Goal: Task Accomplishment & Management: Manage account settings

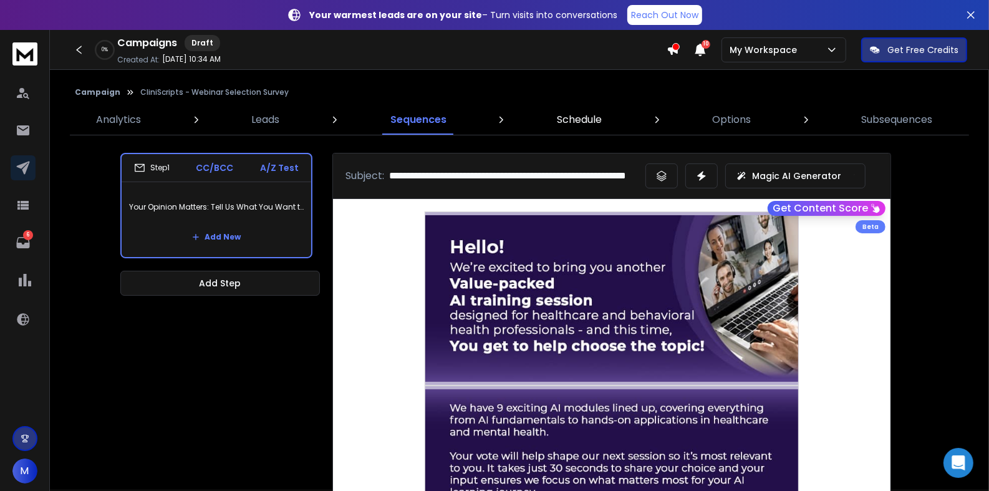
click at [595, 124] on p "Schedule" at bounding box center [579, 119] width 45 height 15
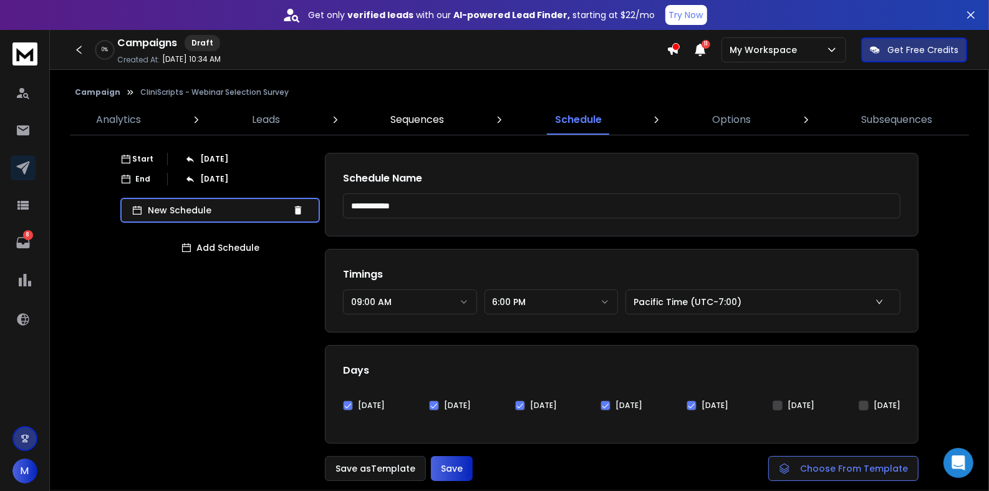
click at [390, 127] on p "Sequences" at bounding box center [417, 119] width 54 height 15
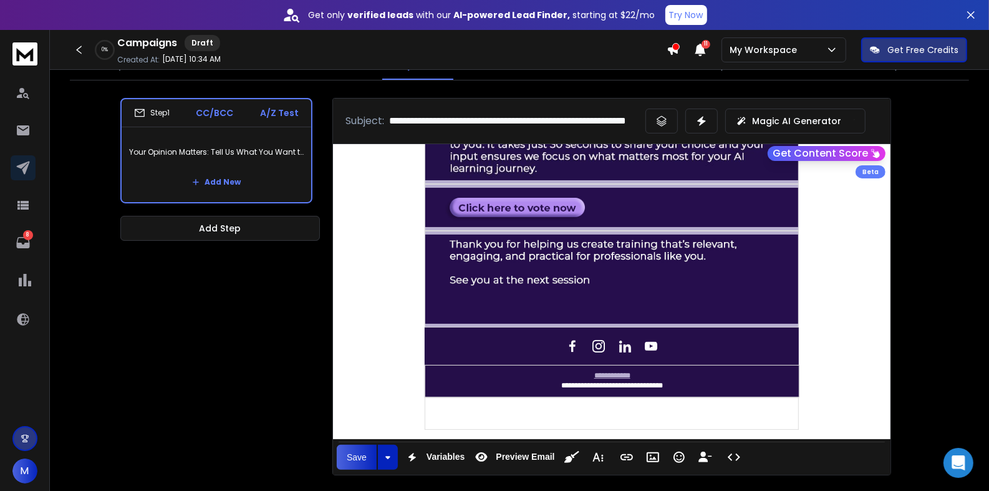
scroll to position [264, 0]
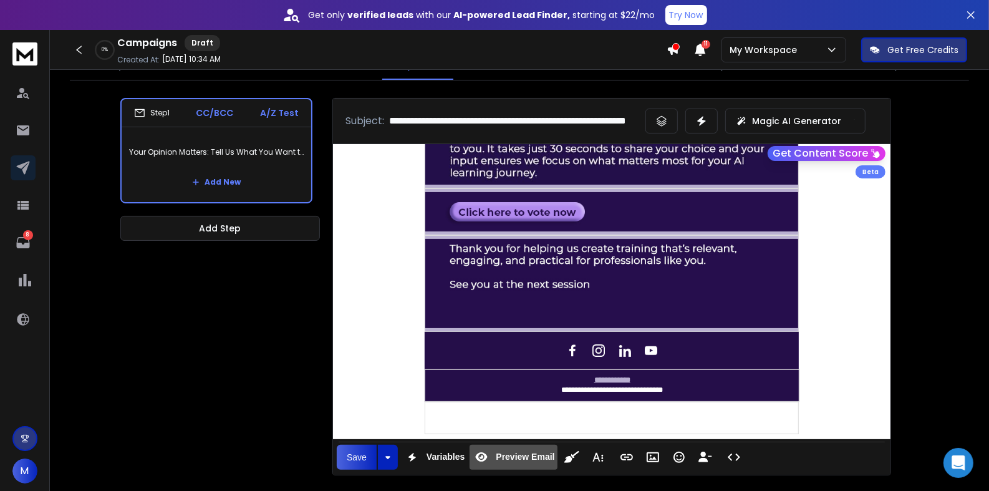
click at [511, 449] on div "Preview Email" at bounding box center [512, 456] width 87 height 21
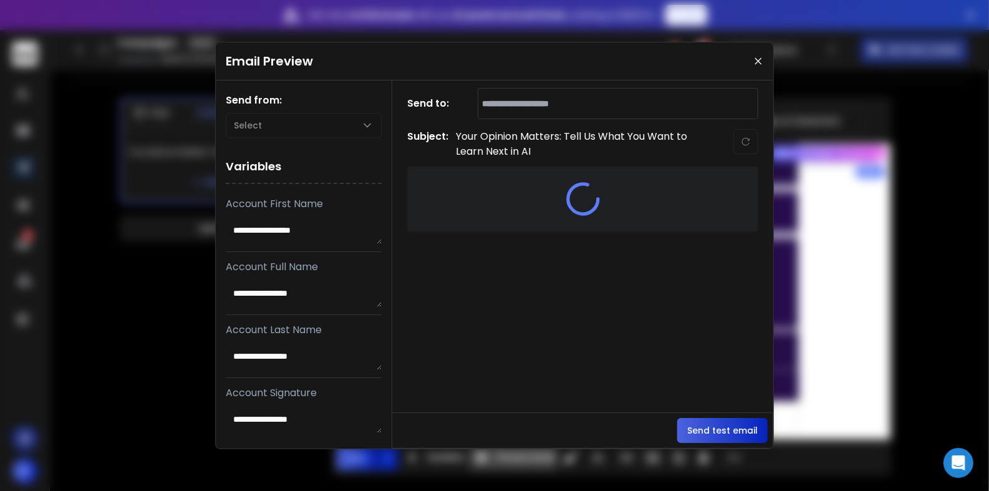
type textarea "**********"
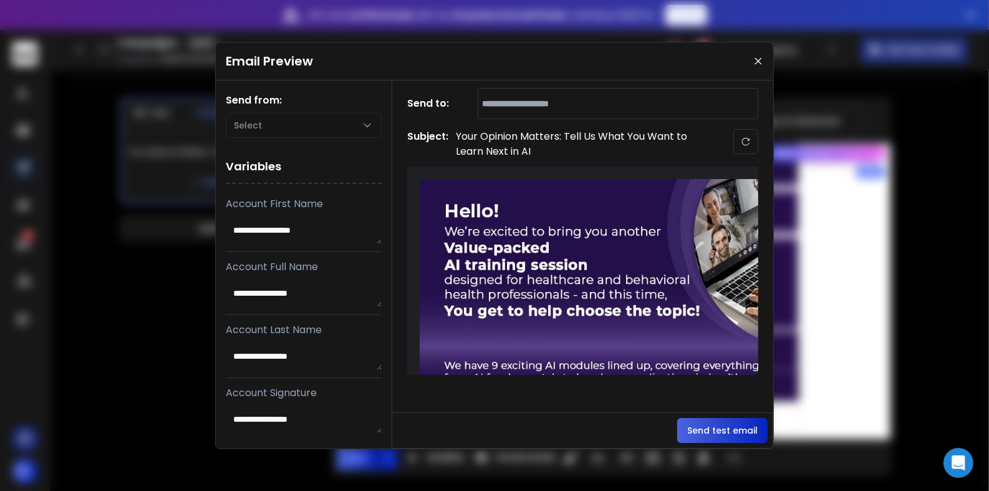
type textarea "*******"
type textarea "**********"
type textarea "*****"
type textarea "*******"
click at [537, 107] on input at bounding box center [618, 103] width 272 height 22
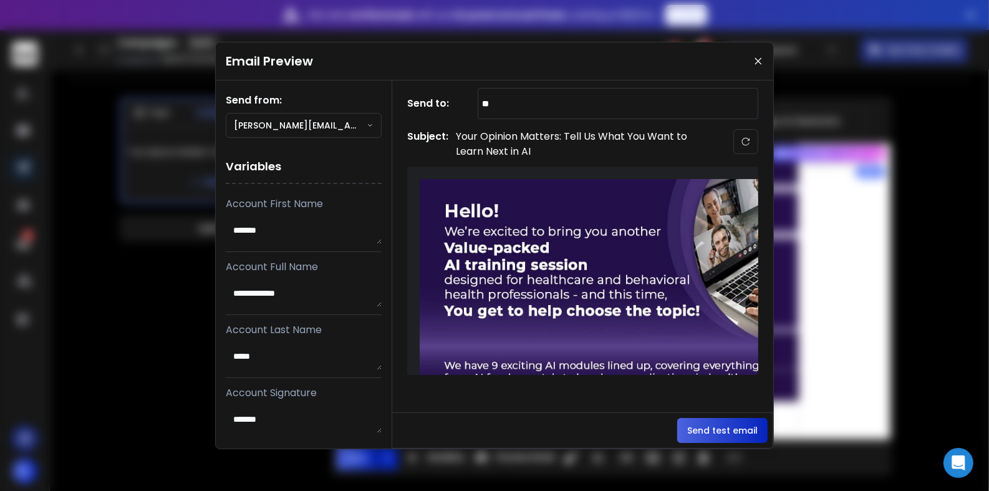
type input "*"
paste input "*"
type input "**********"
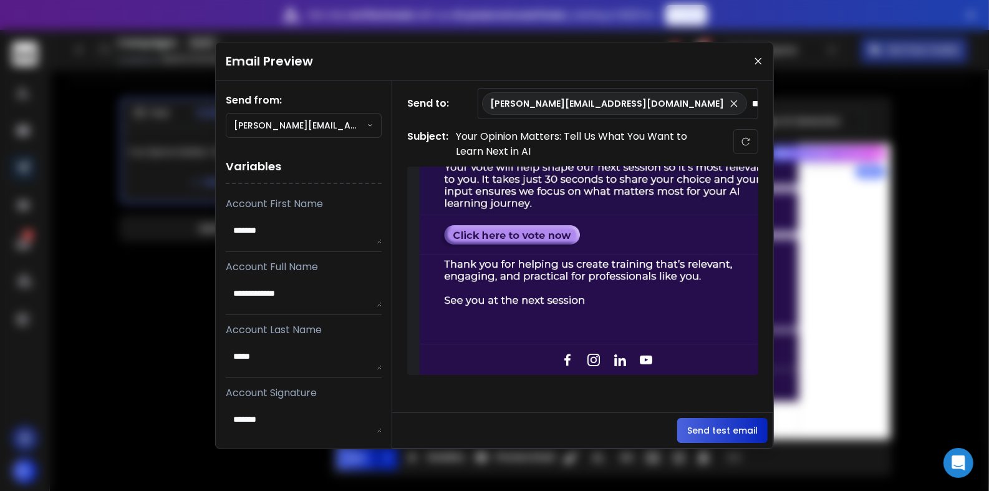
scroll to position [321, 0]
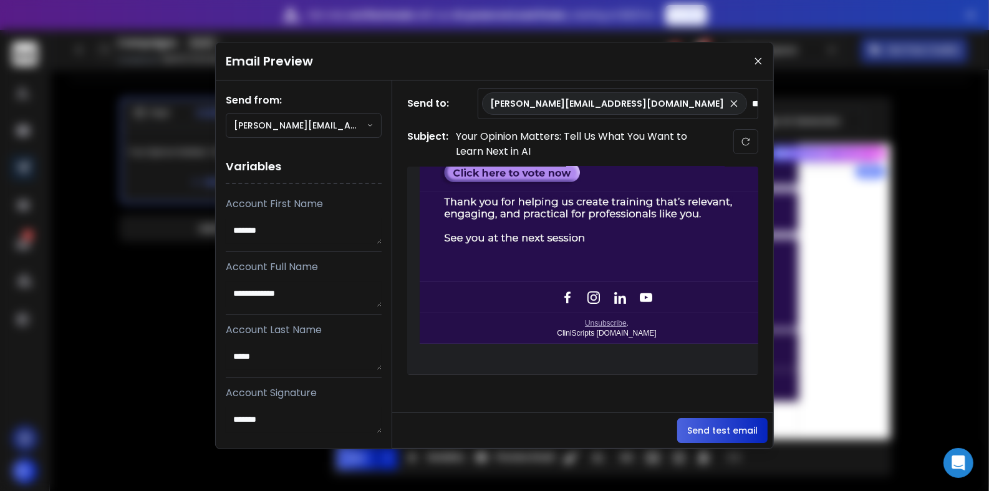
click at [700, 424] on button "Send test email" at bounding box center [722, 430] width 90 height 25
click at [757, 62] on icon at bounding box center [758, 61] width 7 height 7
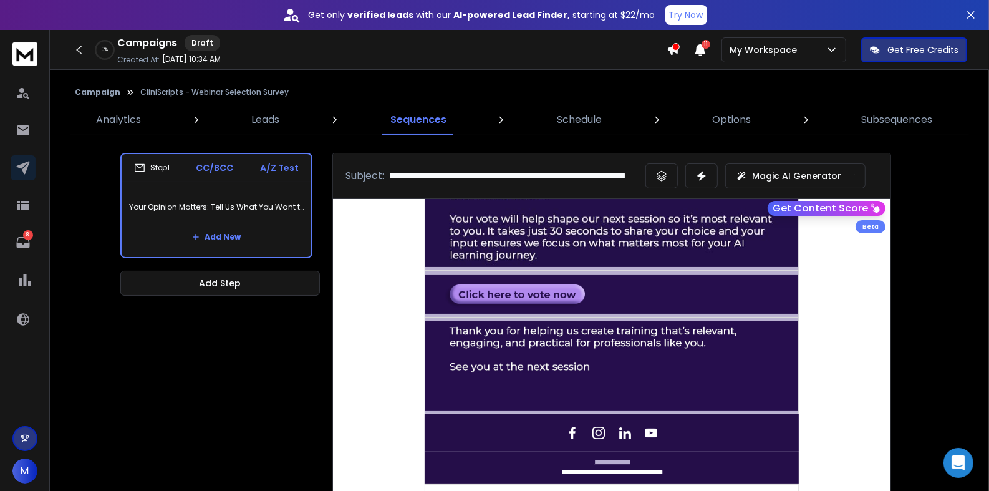
scroll to position [0, 0]
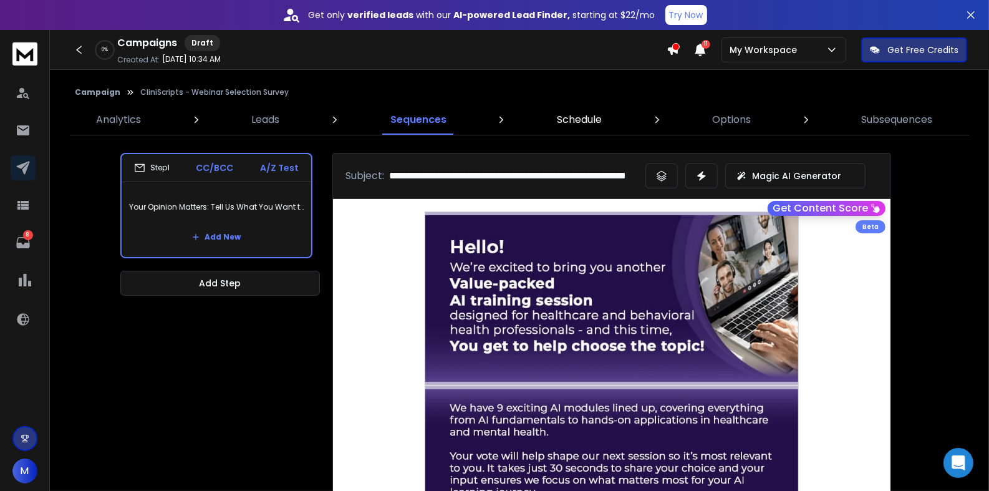
click at [591, 122] on p "Schedule" at bounding box center [579, 119] width 45 height 15
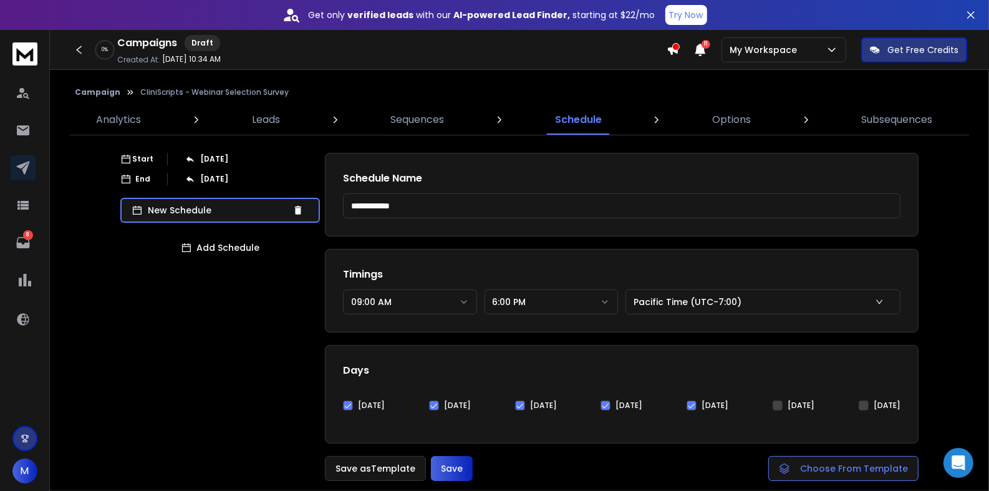
click at [469, 303] on button "09:00 AM" at bounding box center [410, 301] width 134 height 25
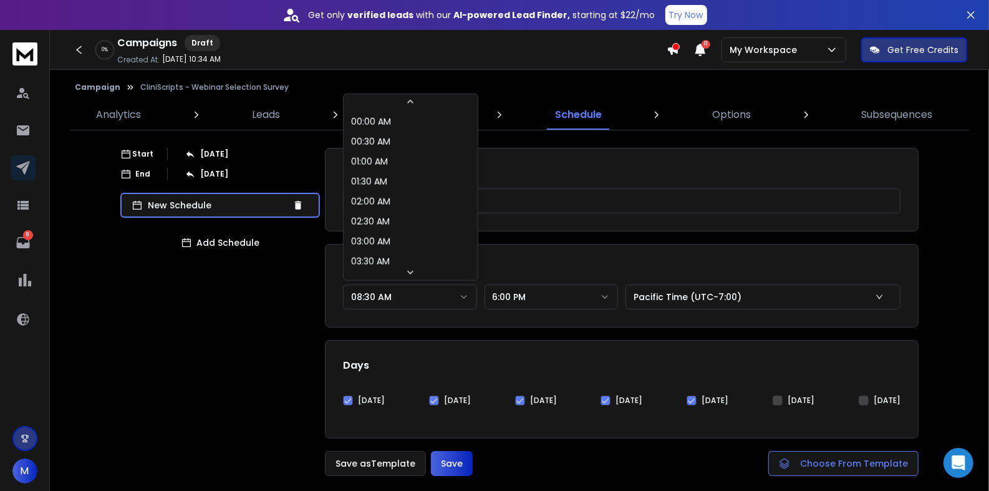
click at [451, 295] on button "08:30 AM" at bounding box center [410, 296] width 134 height 25
select select "********"
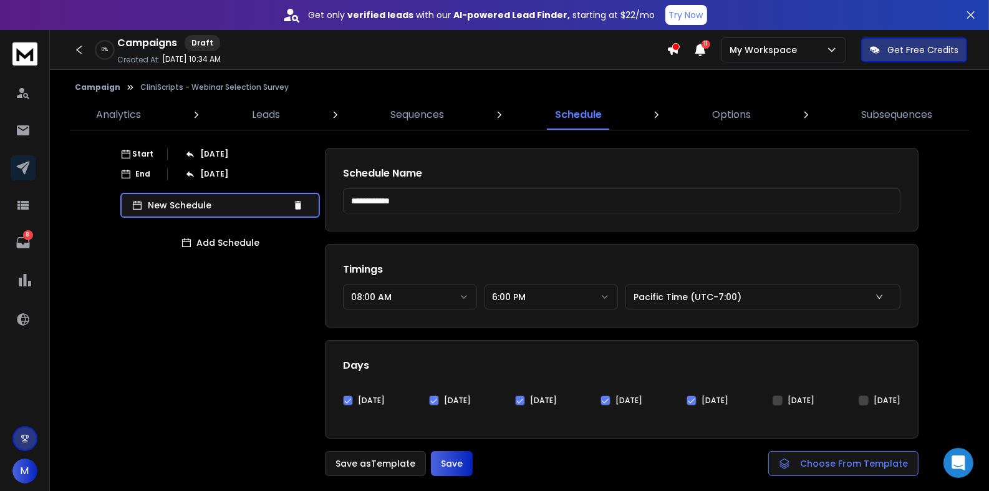
click at [451, 463] on button "Save" at bounding box center [452, 463] width 42 height 25
click at [218, 177] on p "[DATE]" at bounding box center [214, 174] width 28 height 10
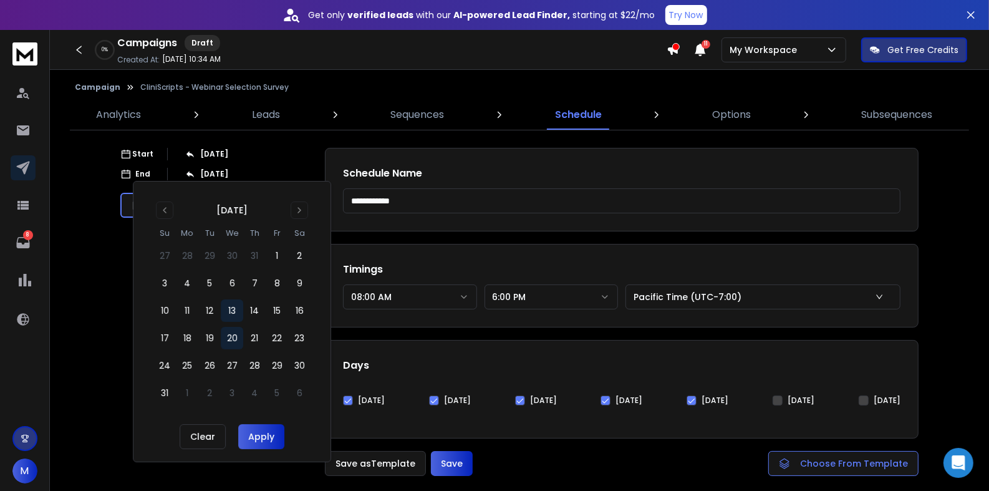
click at [233, 336] on button "20" at bounding box center [232, 338] width 22 height 22
click at [171, 388] on button "31" at bounding box center [164, 392] width 22 height 22
click at [262, 433] on button "Apply" at bounding box center [261, 436] width 46 height 25
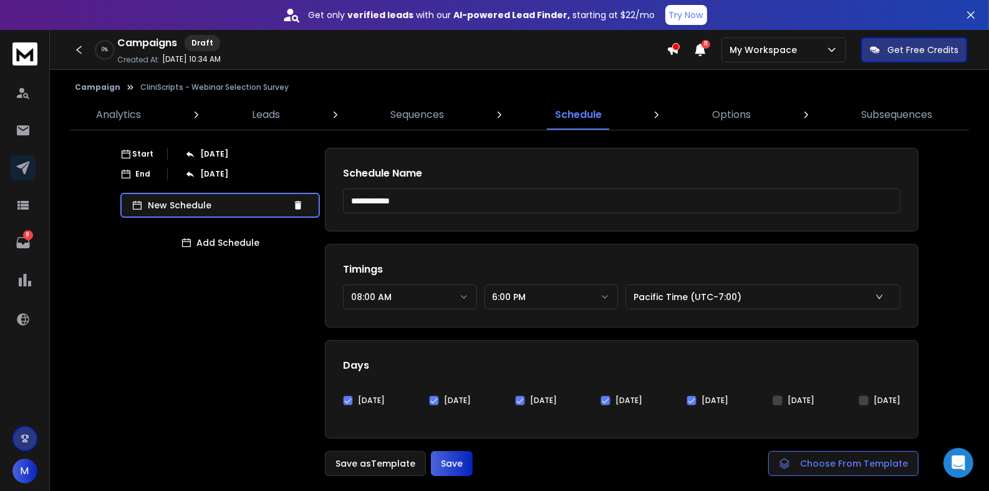
click at [451, 460] on button "Save" at bounding box center [452, 463] width 42 height 25
click at [758, 119] on div "Analytics Leads Sequences Schedule Options Subsequences" at bounding box center [514, 115] width 889 height 30
click at [741, 116] on p "Options" at bounding box center [731, 114] width 39 height 15
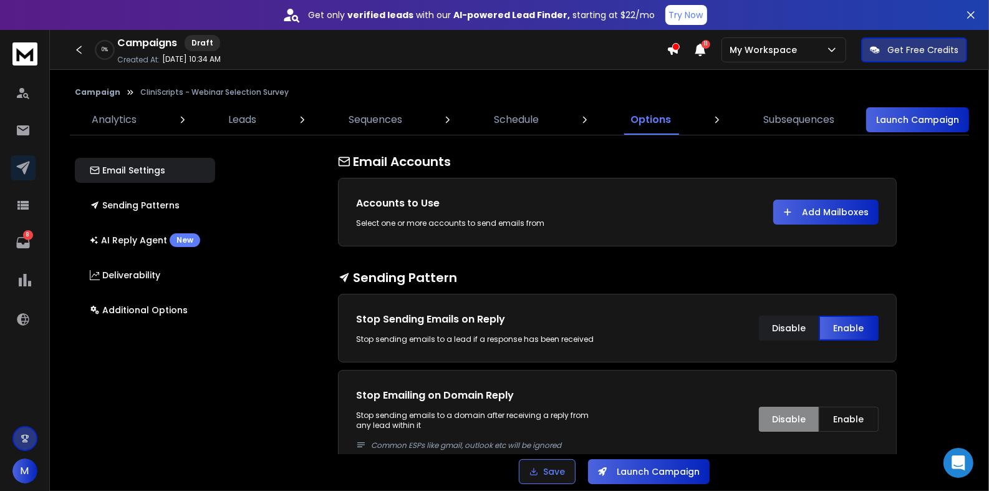
click at [827, 214] on button "Add Mailboxes" at bounding box center [825, 211] width 105 height 25
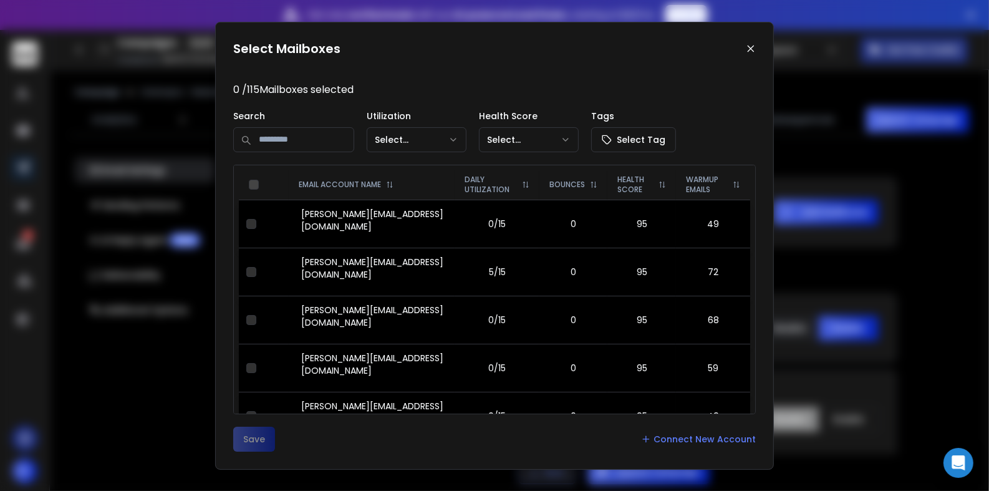
click at [251, 189] on th at bounding box center [264, 185] width 50 height 30
click at [231, 246] on button "Select this Page" at bounding box center [229, 245] width 10 height 10
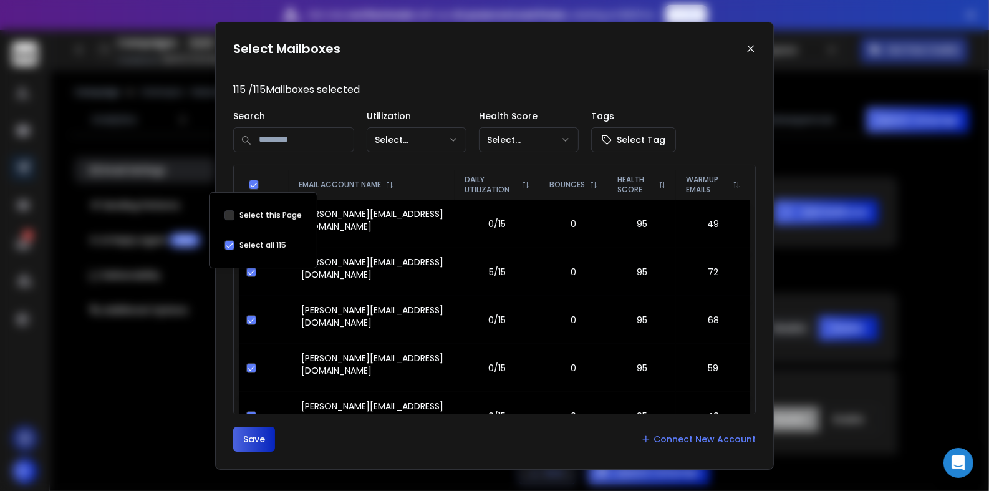
click at [252, 186] on button "Select this Page" at bounding box center [254, 185] width 10 height 10
click at [255, 188] on button "Select this Page" at bounding box center [254, 185] width 10 height 10
click at [255, 185] on button "button" at bounding box center [254, 185] width 10 height 10
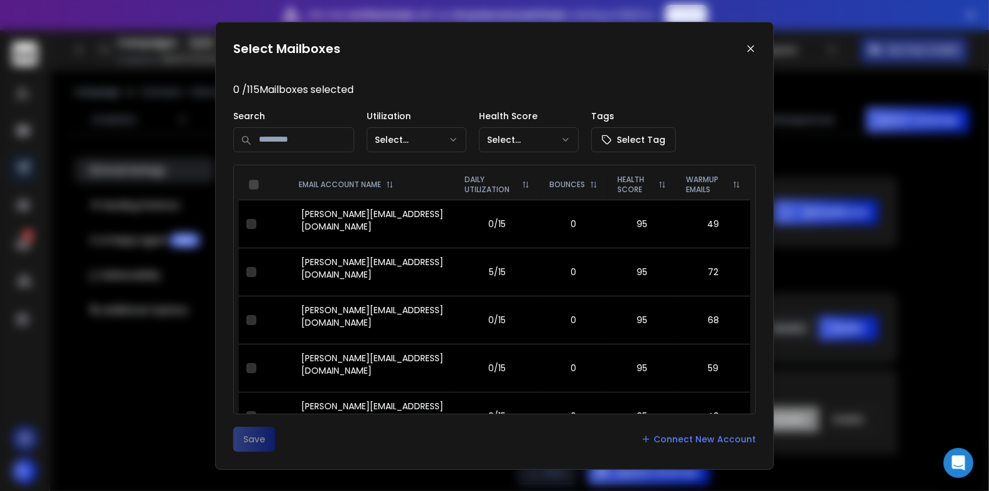
click at [255, 185] on button "button" at bounding box center [254, 185] width 10 height 10
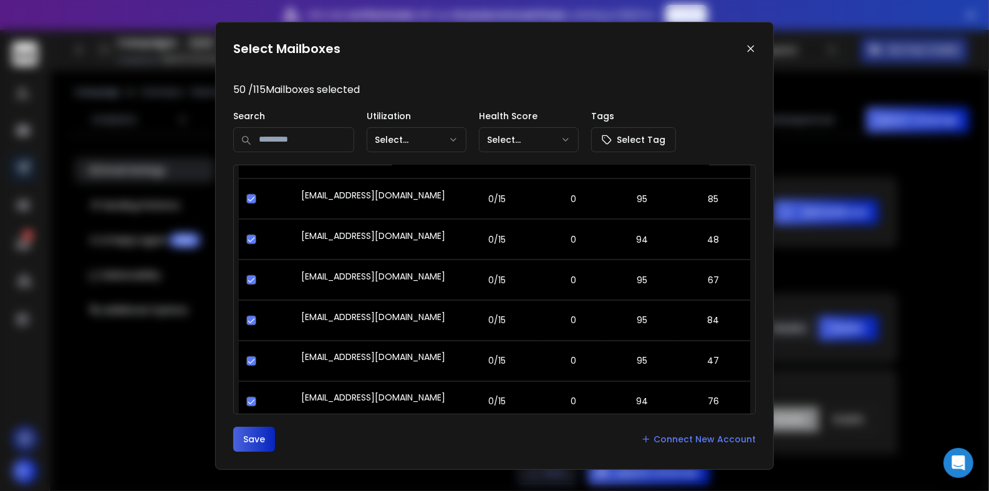
scroll to position [3835, 0]
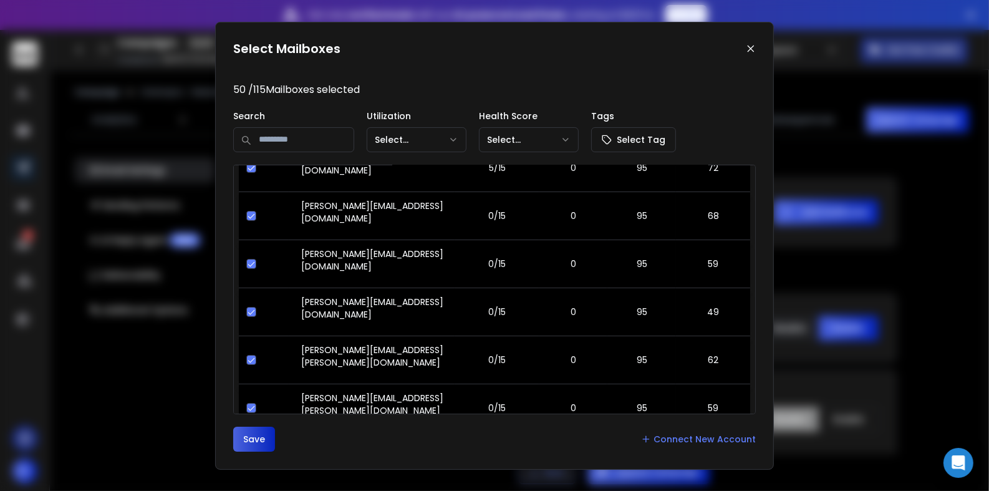
scroll to position [0, 0]
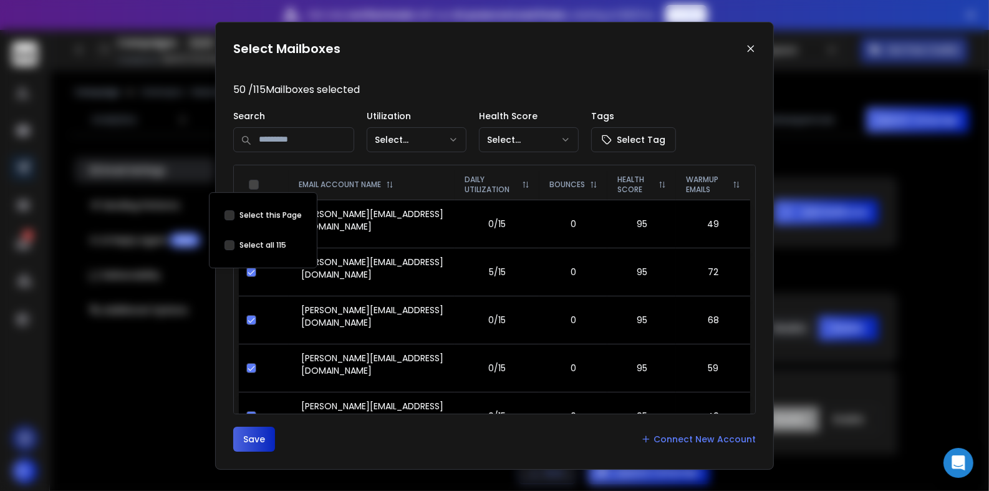
click at [255, 186] on button "Select this Page" at bounding box center [254, 185] width 10 height 10
click at [231, 213] on button "Select this Page" at bounding box center [229, 215] width 10 height 10
click at [255, 435] on button "Save" at bounding box center [254, 438] width 42 height 25
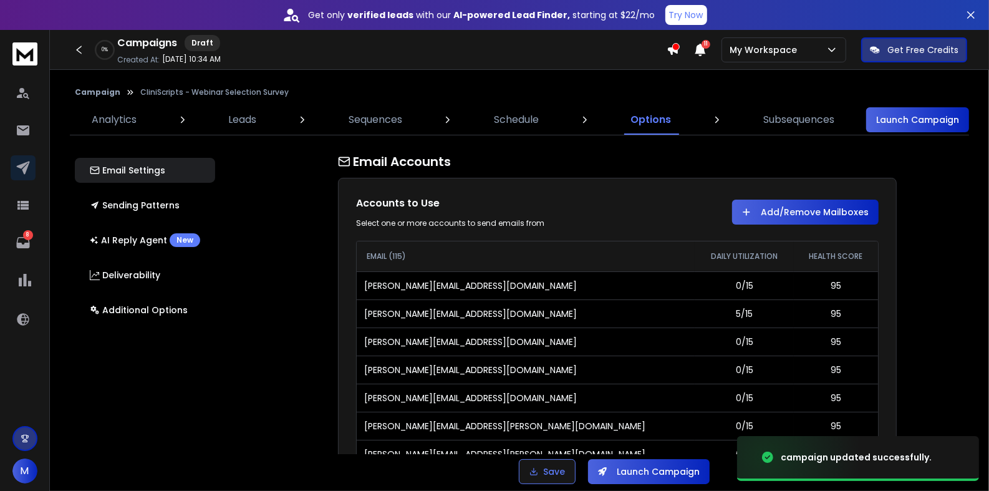
click at [630, 473] on button "Launch Campaign" at bounding box center [649, 471] width 122 height 25
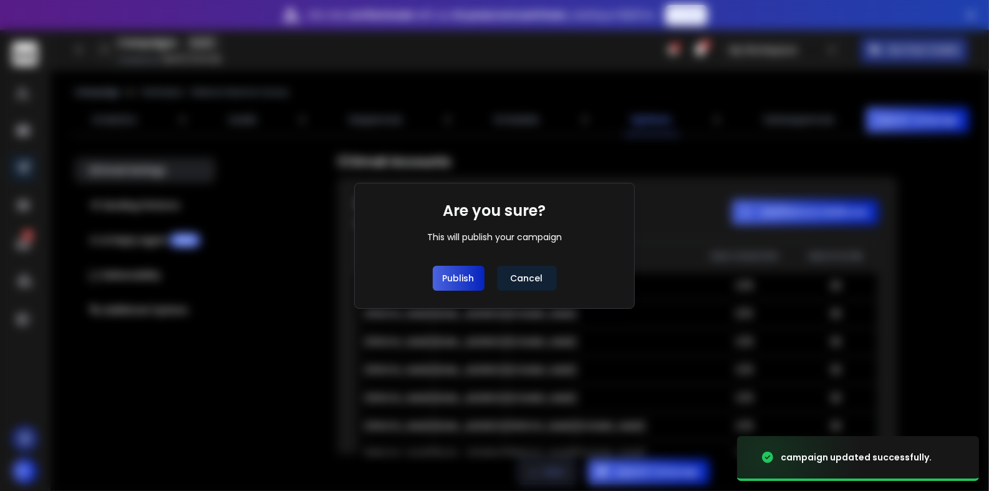
click at [458, 276] on button "Publish" at bounding box center [459, 278] width 52 height 25
